Goal: Navigation & Orientation: Find specific page/section

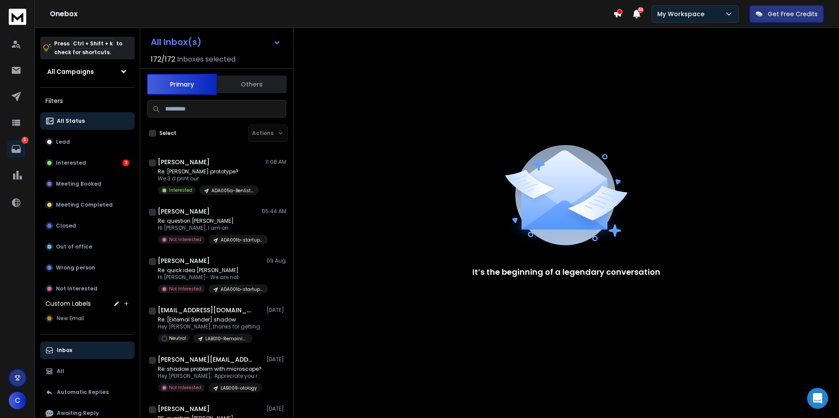
click at [678, 16] on p "My Workspace" at bounding box center [682, 14] width 51 height 9
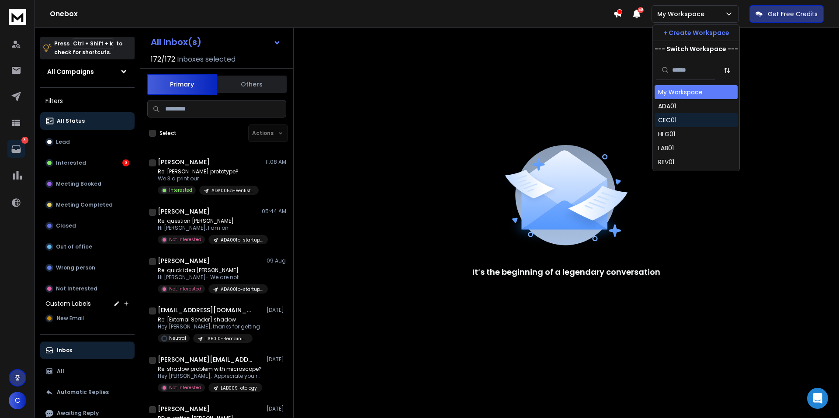
click at [682, 118] on div "CEC01" at bounding box center [695, 120] width 83 height 14
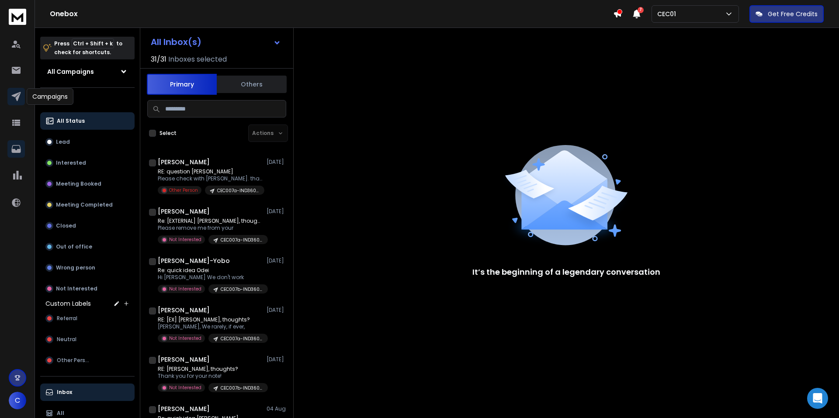
click at [23, 95] on link at bounding box center [15, 96] width 17 height 17
